Goal: Navigation & Orientation: Find specific page/section

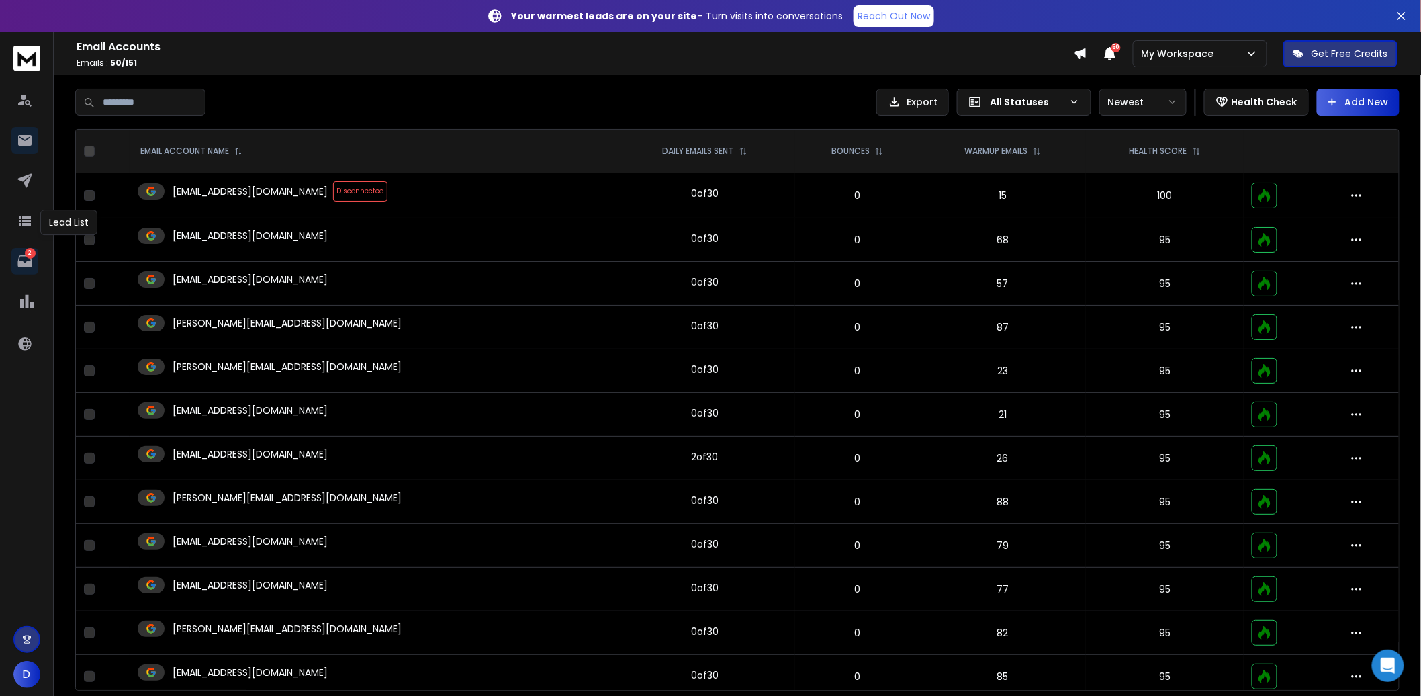
click at [25, 254] on p "2" at bounding box center [30, 253] width 11 height 11
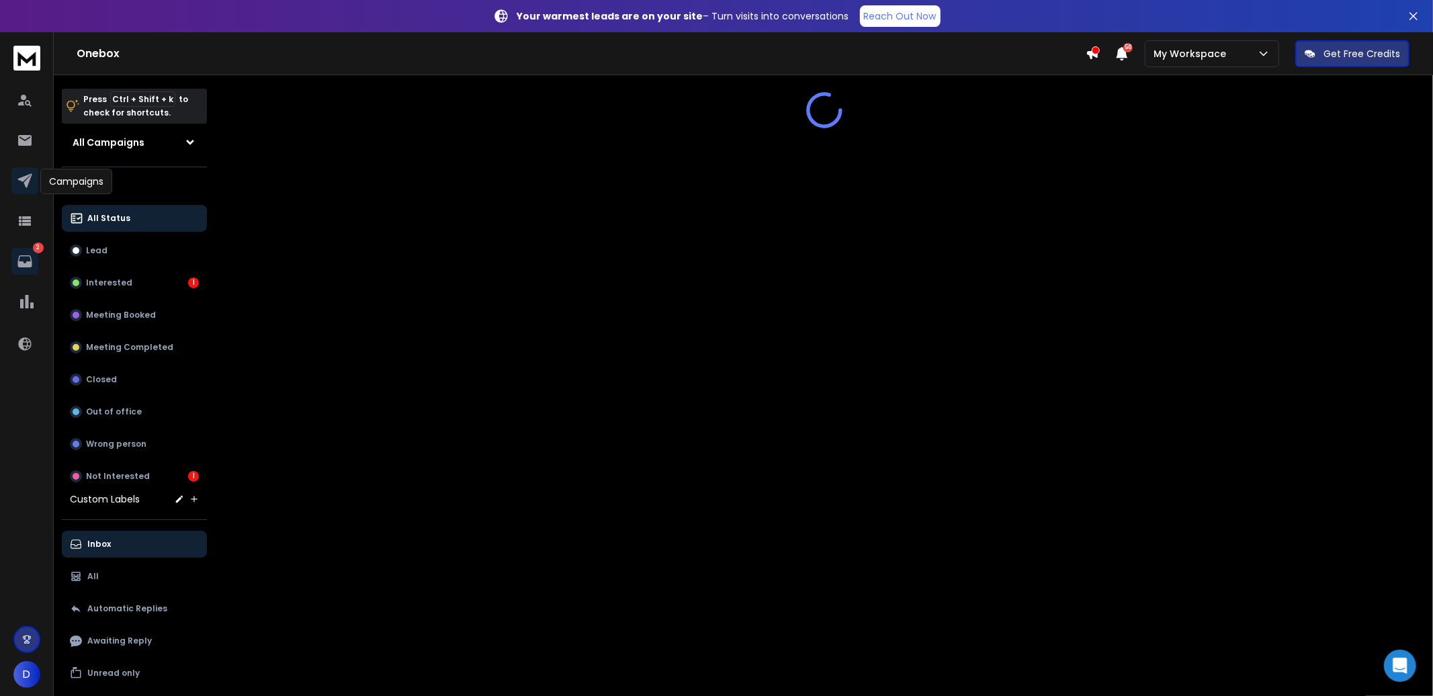
click at [25, 189] on link at bounding box center [24, 180] width 27 height 27
